Goal: Task Accomplishment & Management: Use online tool/utility

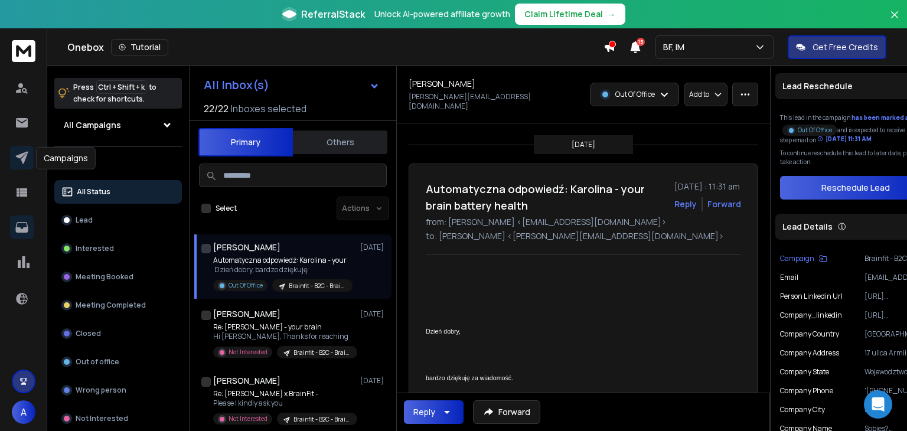
click at [25, 164] on icon at bounding box center [22, 158] width 14 height 14
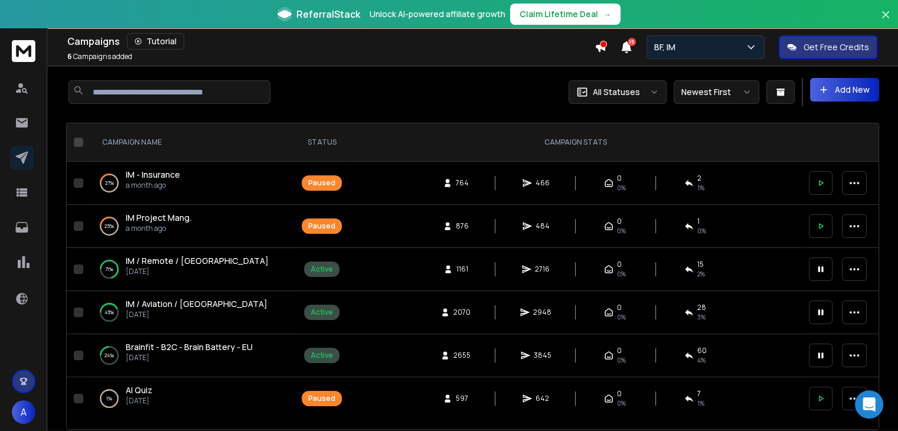
click at [717, 46] on div "BF, IM" at bounding box center [705, 47] width 103 height 12
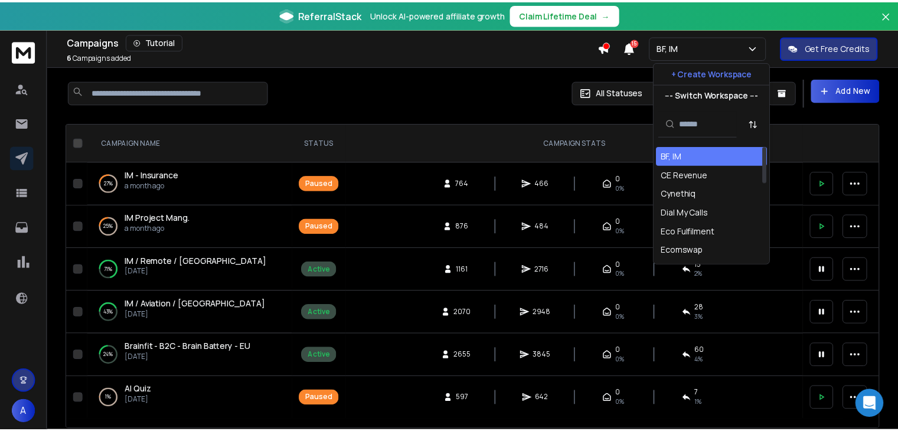
scroll to position [260, 0]
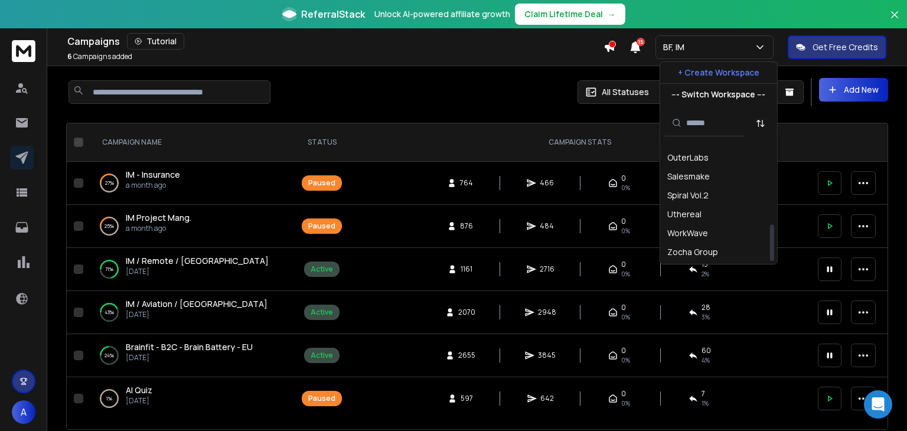
drag, startPoint x: 772, startPoint y: 162, endPoint x: 769, endPoint y: 257, distance: 95.1
click at [770, 257] on div at bounding box center [772, 242] width 4 height 37
click at [708, 230] on div "WorkWave" at bounding box center [718, 233] width 112 height 19
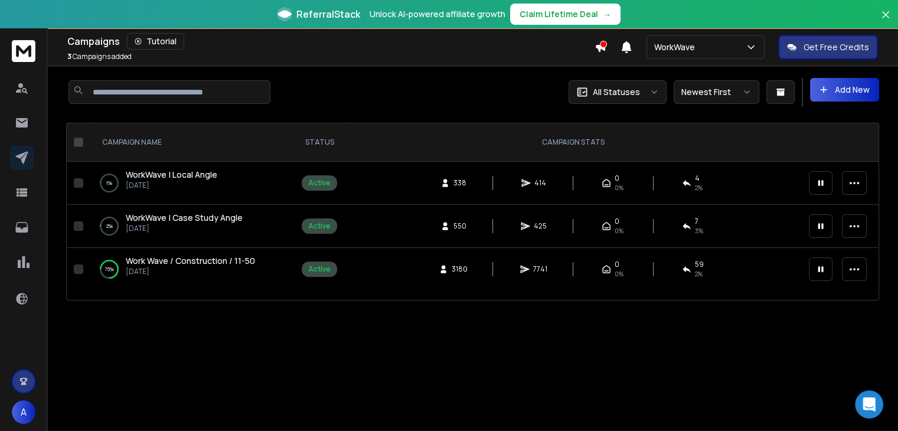
click at [792, 368] on div "Campaigns 3 Campaigns Added All Statuses Newest First Add New CAMPAIGN NAME STA…" at bounding box center [472, 293] width 813 height 431
